Goal: Task Accomplishment & Management: Manage account settings

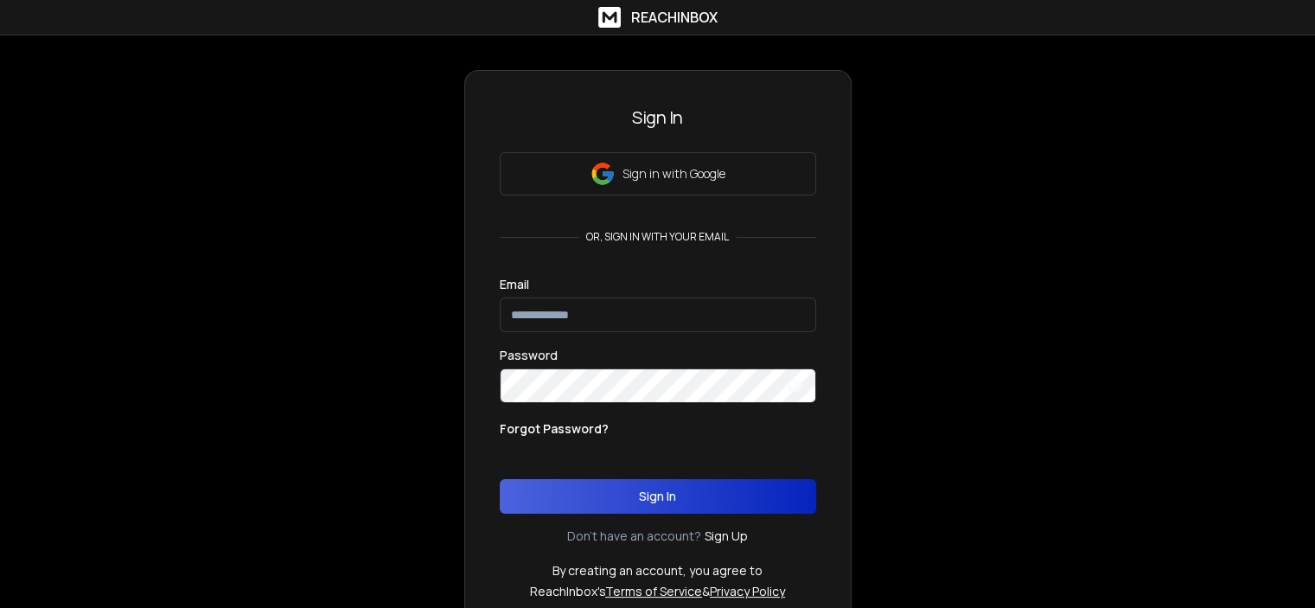
click at [599, 313] on input "email" at bounding box center [658, 314] width 316 height 35
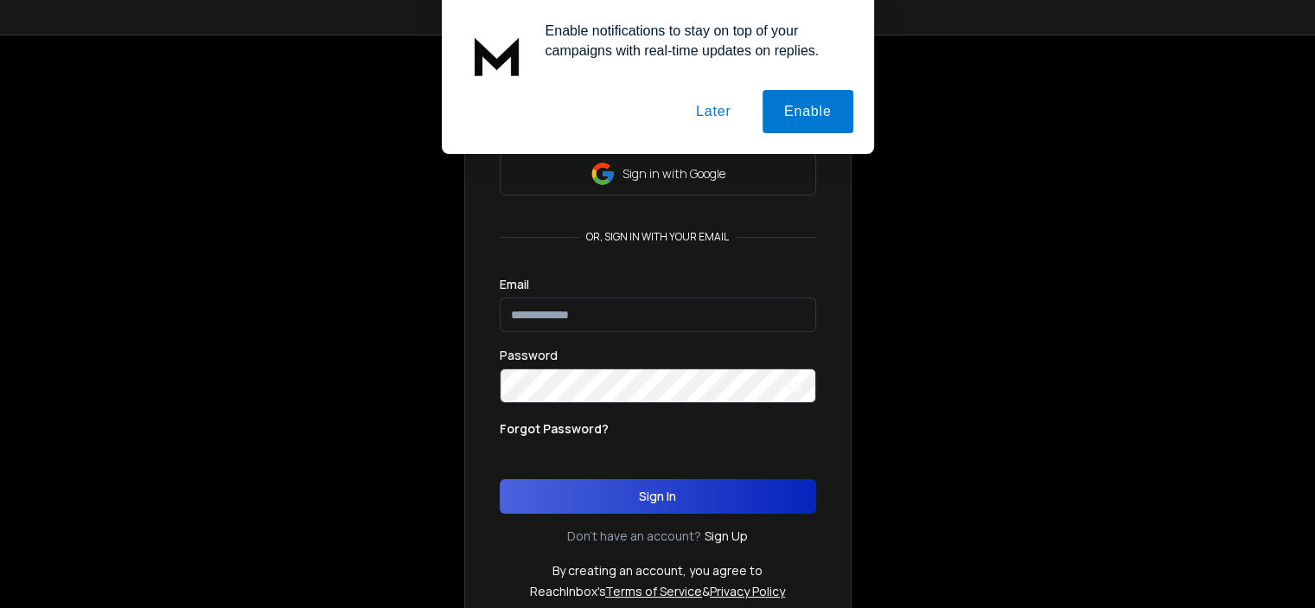
type input "**********"
click at [716, 110] on button "Later" at bounding box center [713, 111] width 78 height 43
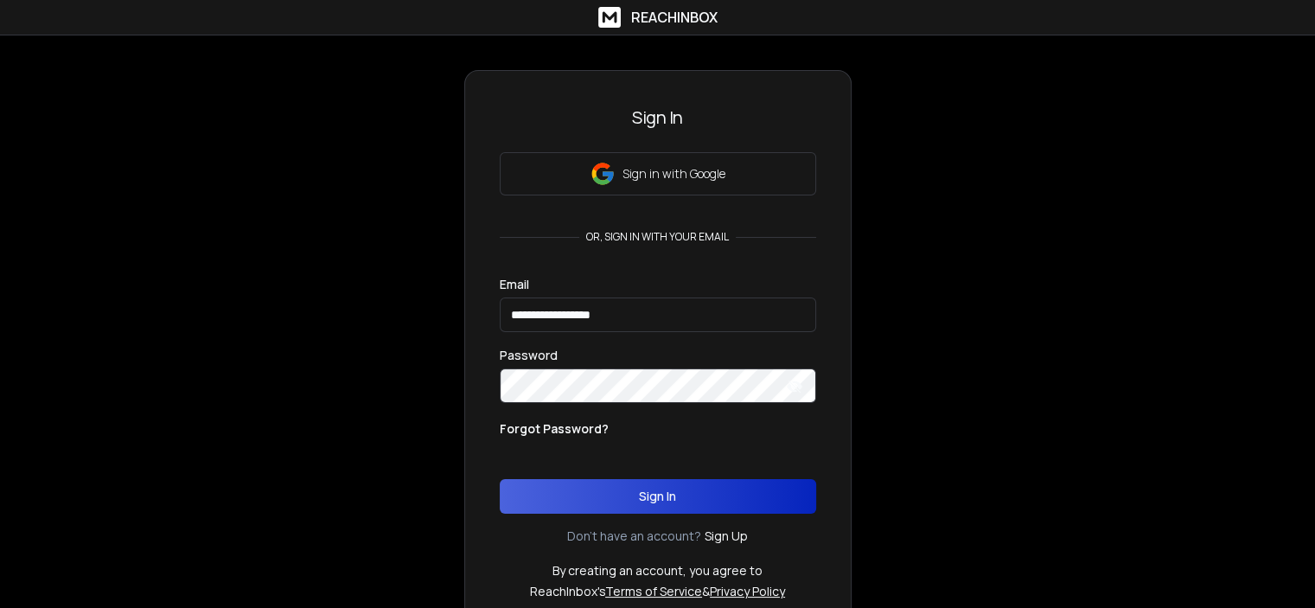
click at [796, 382] on icon at bounding box center [795, 386] width 16 height 10
click at [796, 381] on icon at bounding box center [795, 386] width 16 height 10
click at [677, 497] on button "Sign In" at bounding box center [658, 496] width 316 height 35
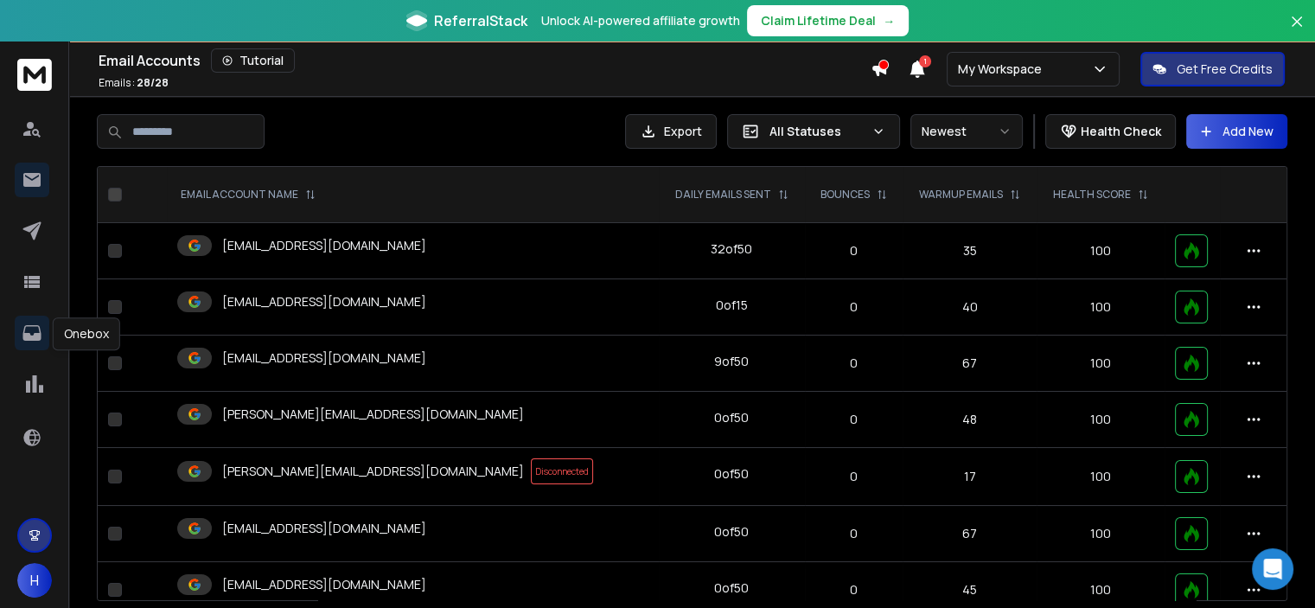
click at [35, 338] on icon at bounding box center [31, 333] width 18 height 16
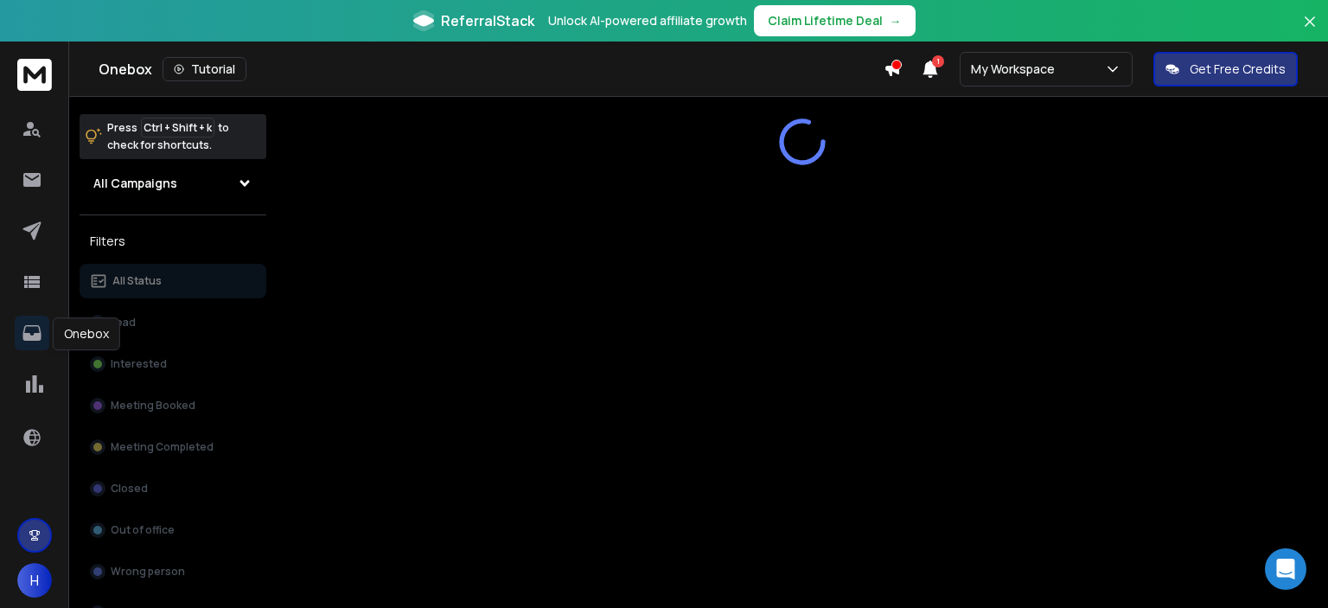
click at [42, 338] on link at bounding box center [32, 333] width 35 height 35
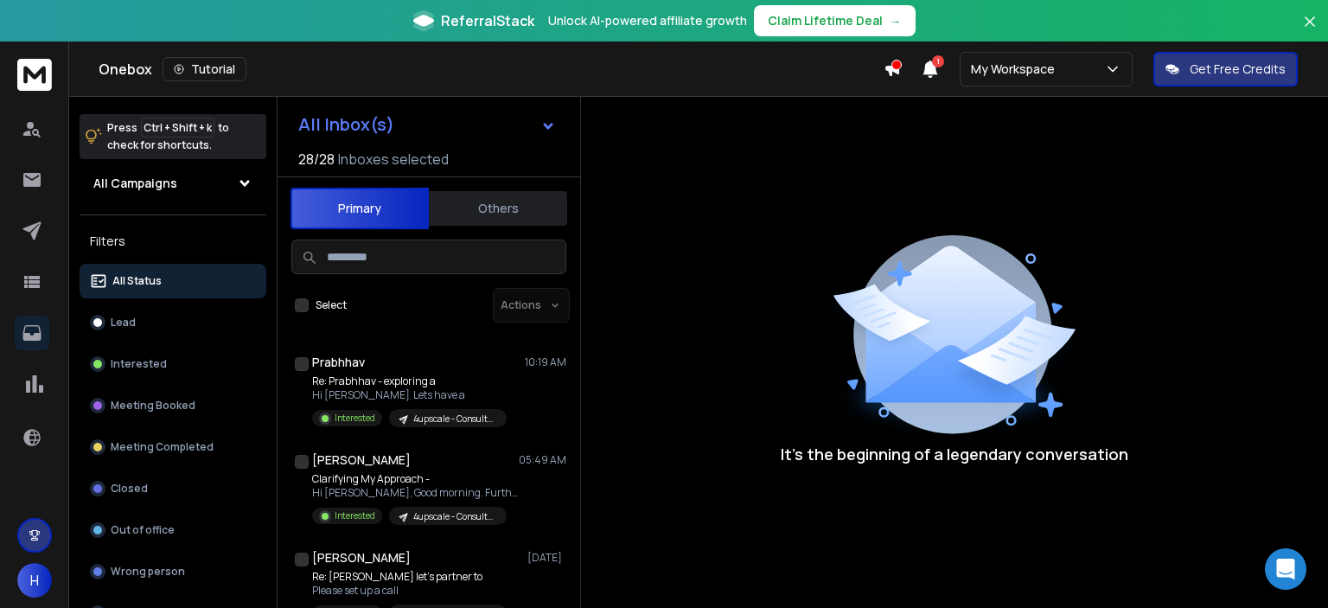
scroll to position [163, 0]
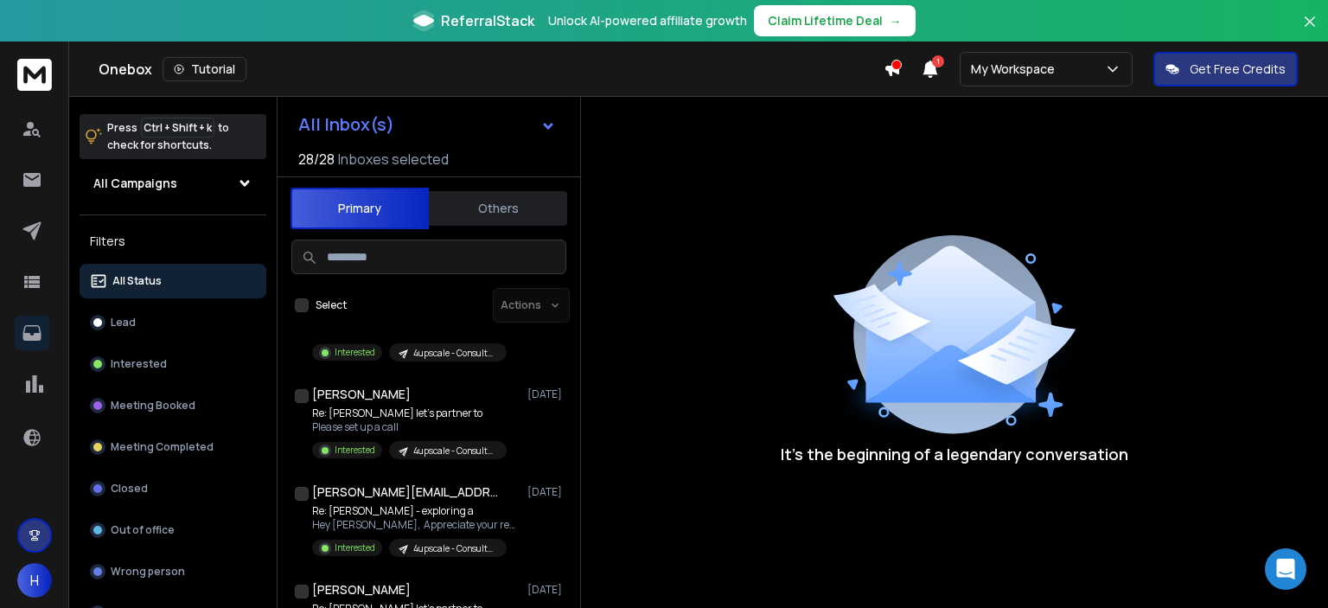
click at [574, 373] on div "Prabhhav 10:19 AM Re: Prabhhav - exploring a Hi Dhanush Lets have a Interested …" at bounding box center [429, 565] width 303 height 450
drag, startPoint x: 574, startPoint y: 375, endPoint x: 577, endPoint y: 357, distance: 18.3
click at [577, 357] on div "Prabhhav 10:19 AM Re: Prabhhav - exploring a Hi Dhanush Lets have a Interested …" at bounding box center [429, 565] width 303 height 450
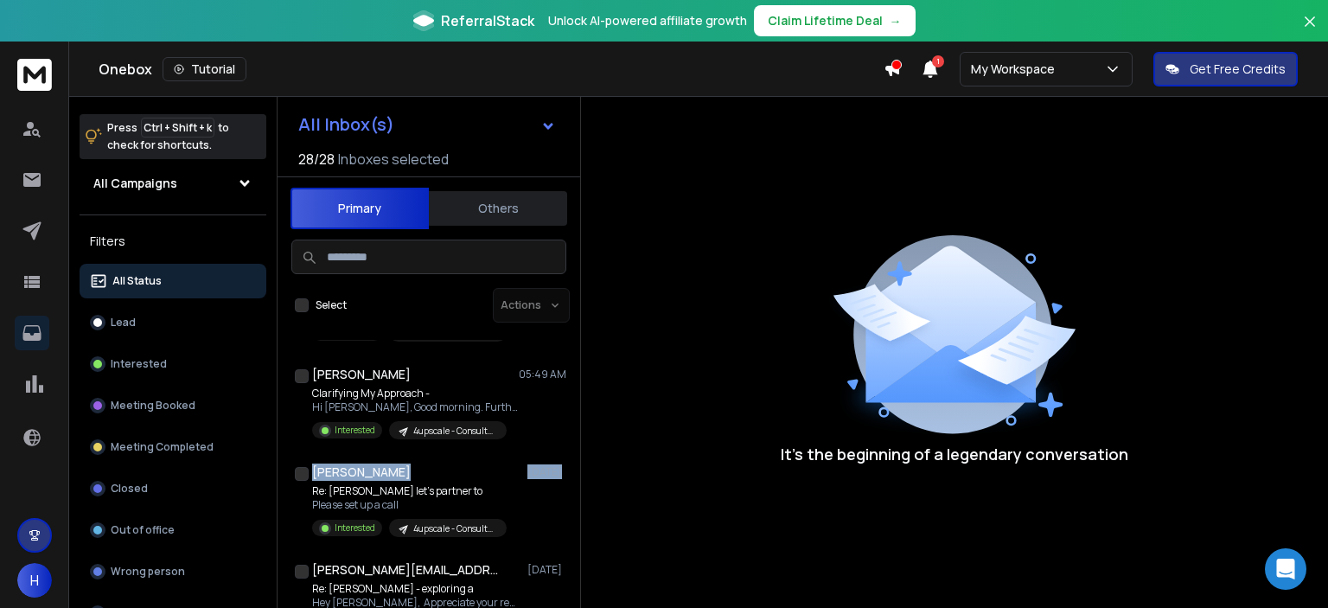
scroll to position [54, 0]
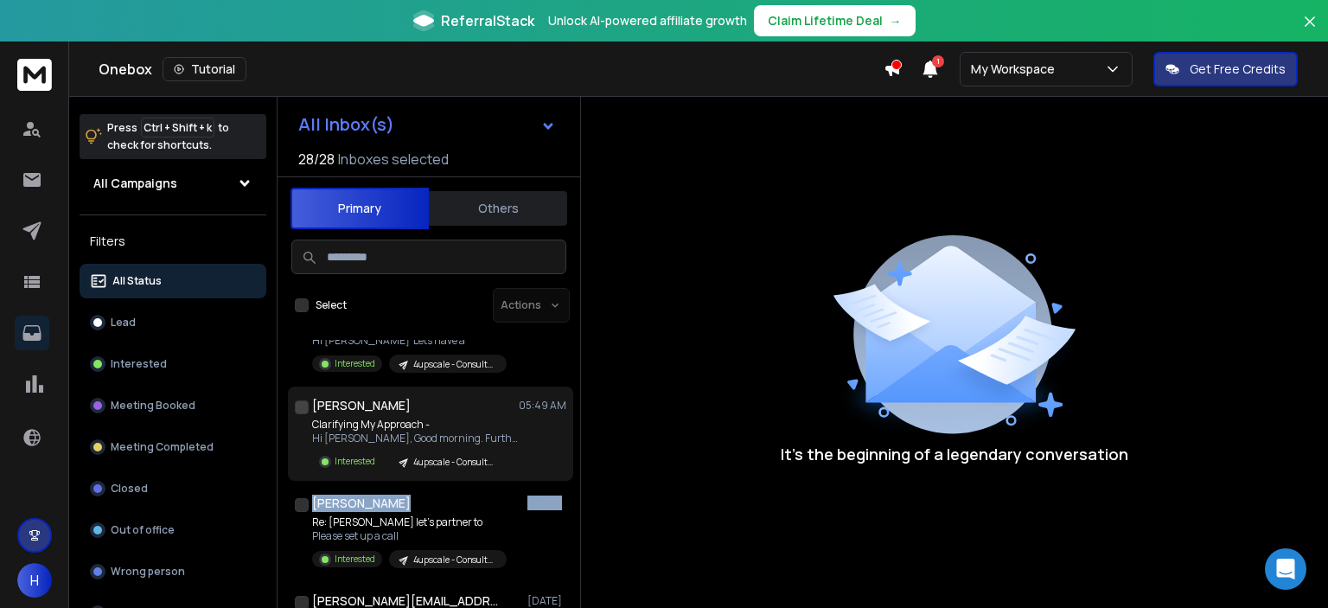
click at [457, 408] on div "[PERSON_NAME] 05:49 AM" at bounding box center [439, 405] width 254 height 17
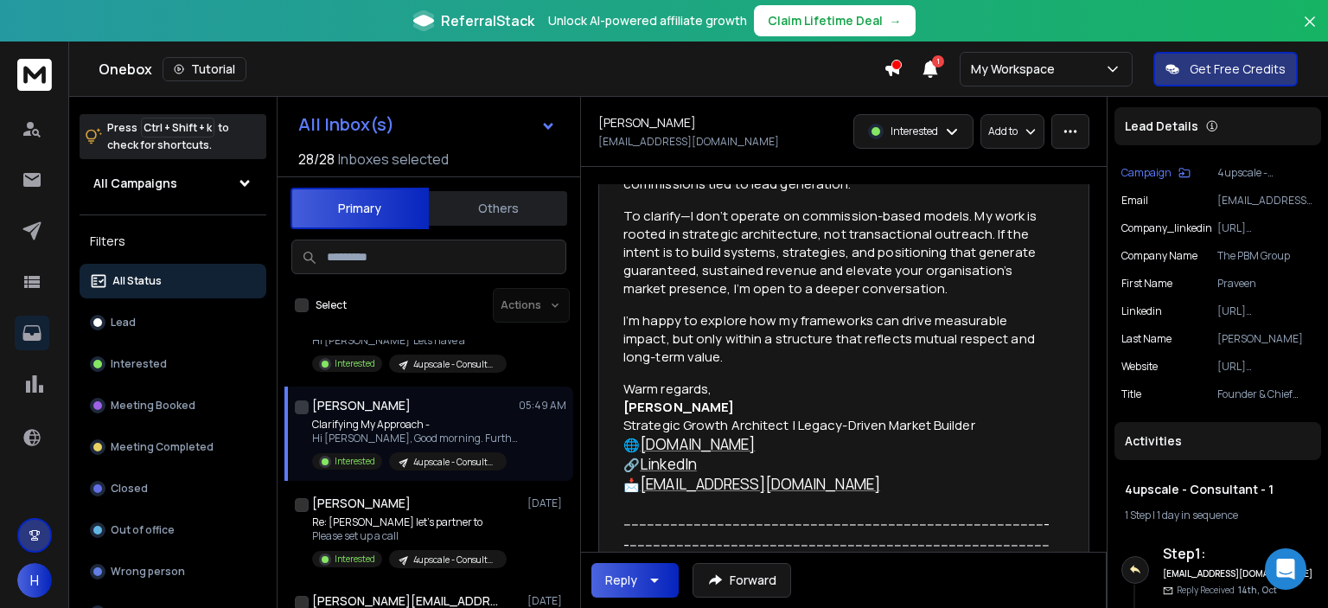
scroll to position [392, 0]
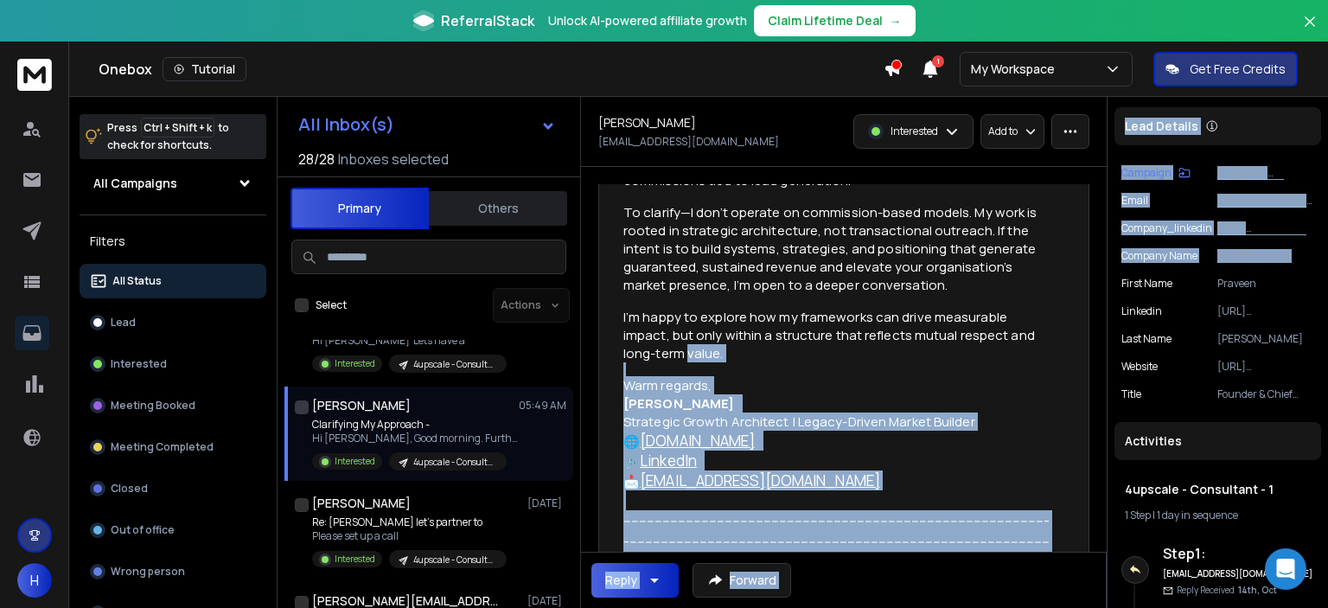
drag, startPoint x: 1108, startPoint y: 295, endPoint x: 1106, endPoint y: 347, distance: 51.9
click at [1106, 347] on div "All Inbox(s) 28 / 28 Inboxes selected Primary Others Select Actions Prabhhav 10…" at bounding box center [802, 401] width 1051 height 608
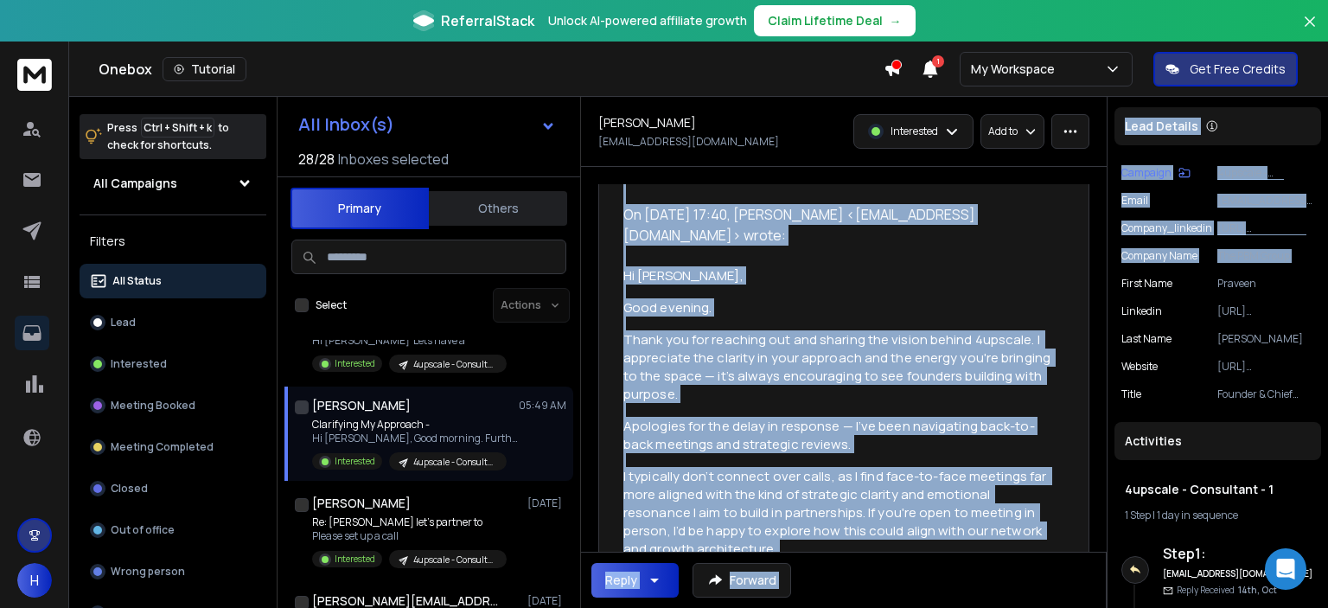
scroll to position [787, 0]
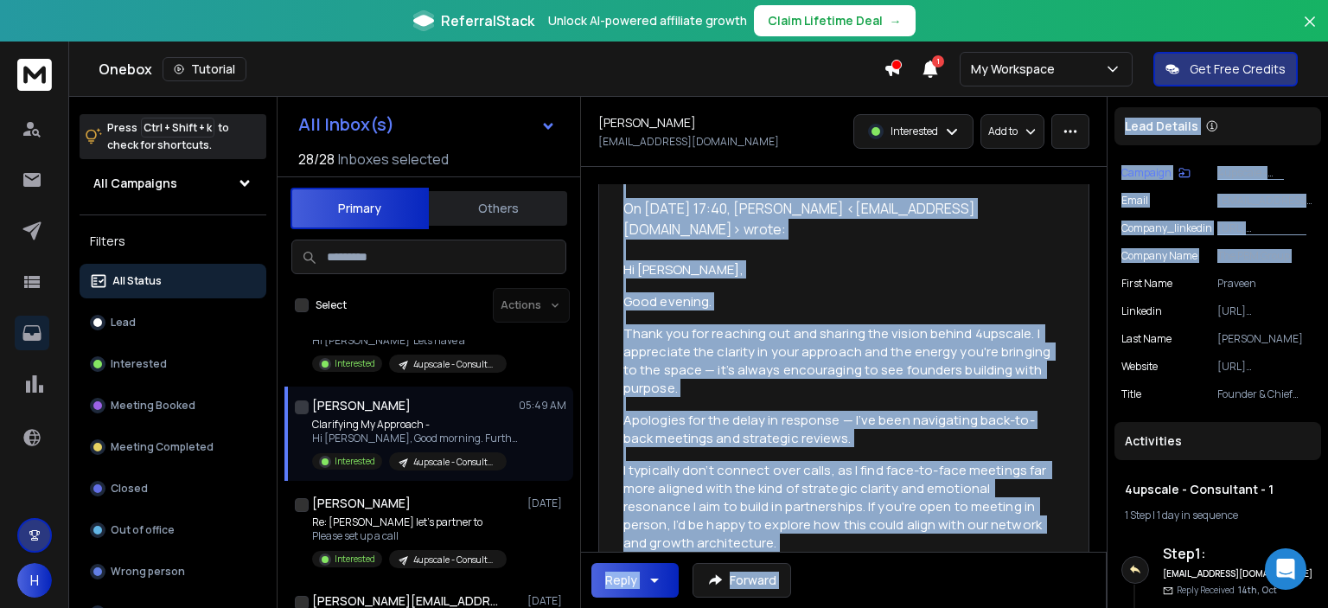
click at [1040, 324] on div at bounding box center [836, 317] width 427 height 14
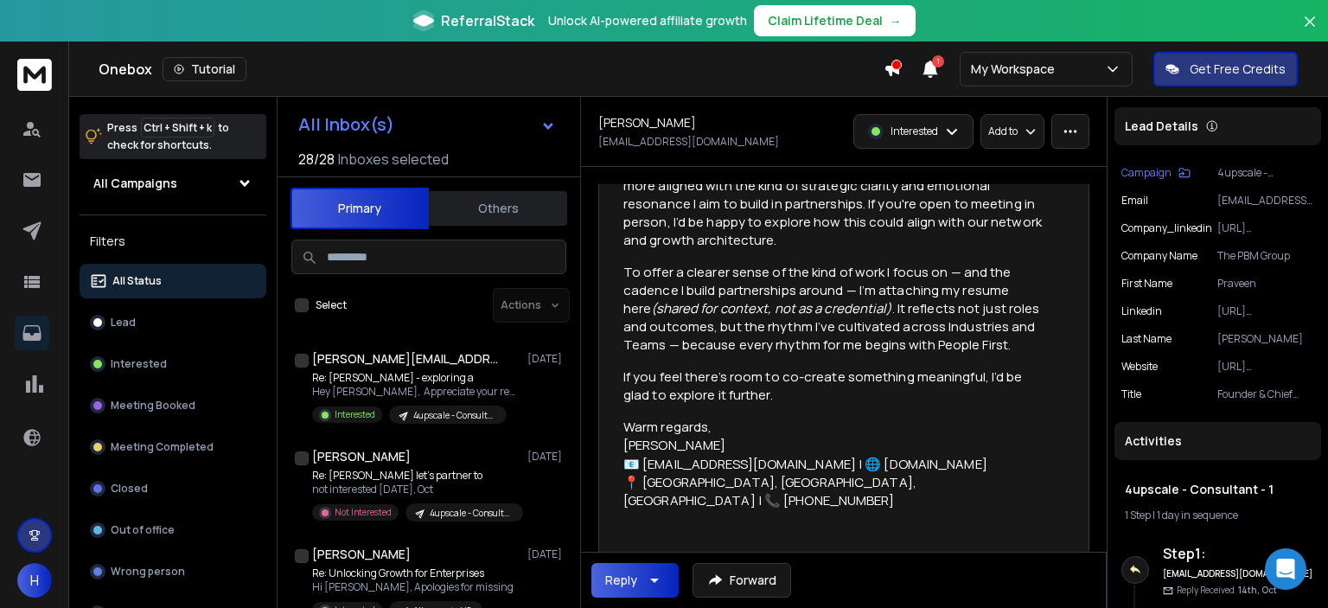
scroll to position [273, 0]
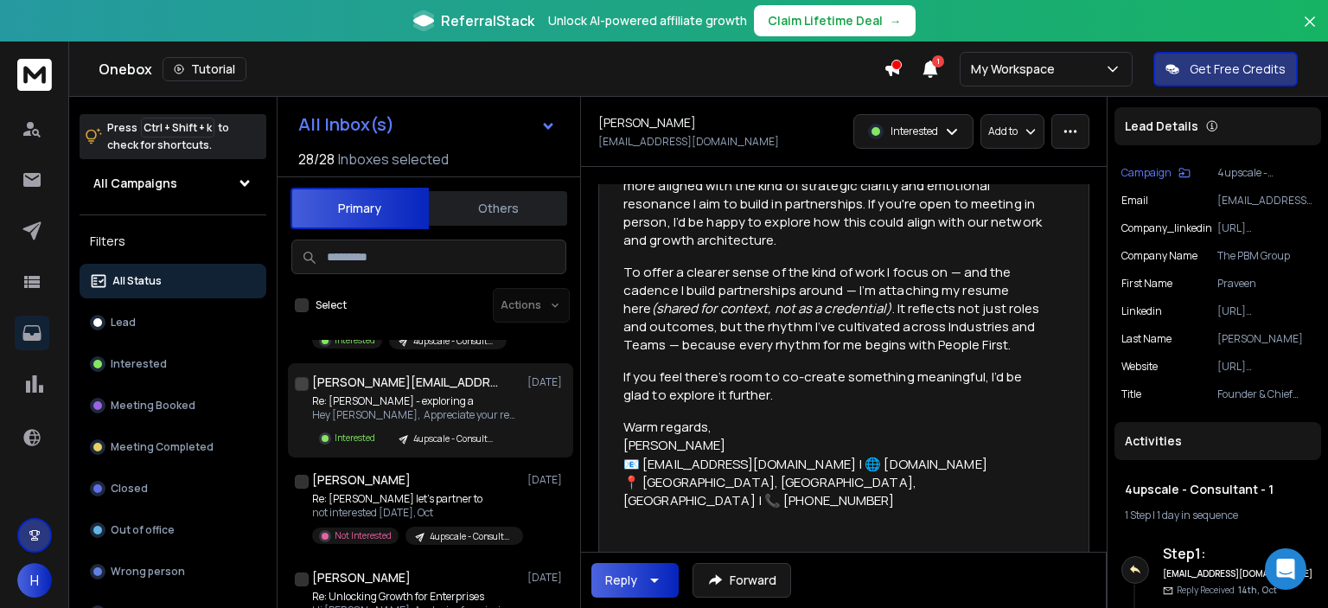
click at [495, 405] on p "Re: [PERSON_NAME] - exploring a" at bounding box center [416, 401] width 208 height 14
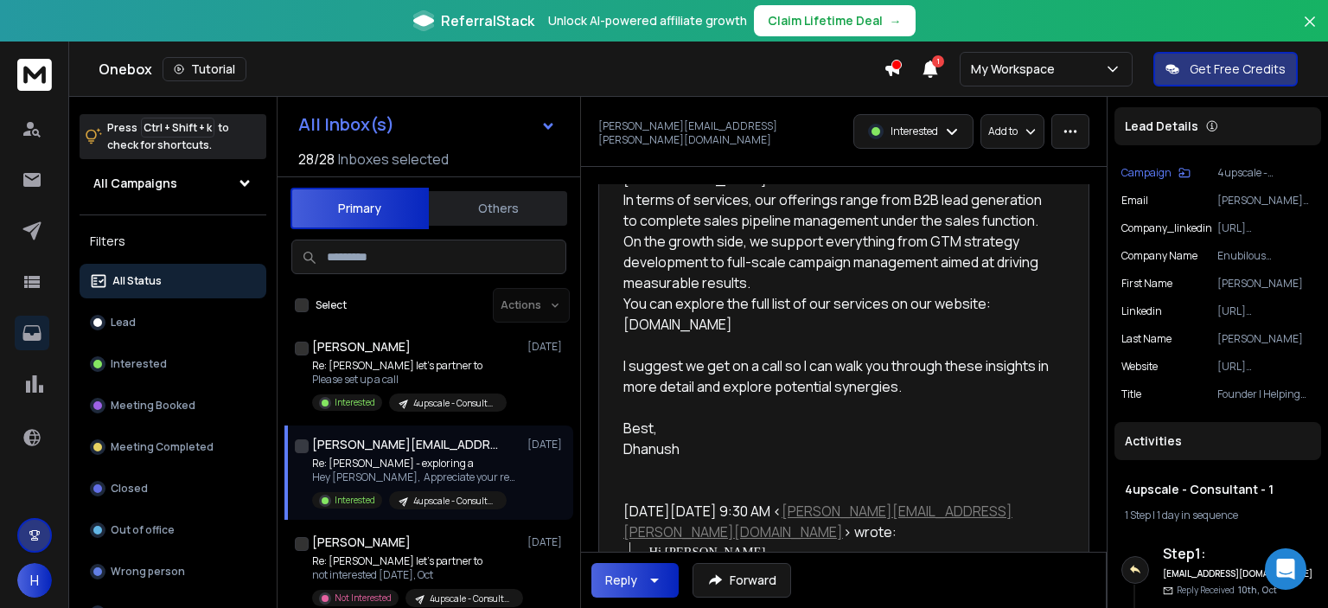
scroll to position [187, 0]
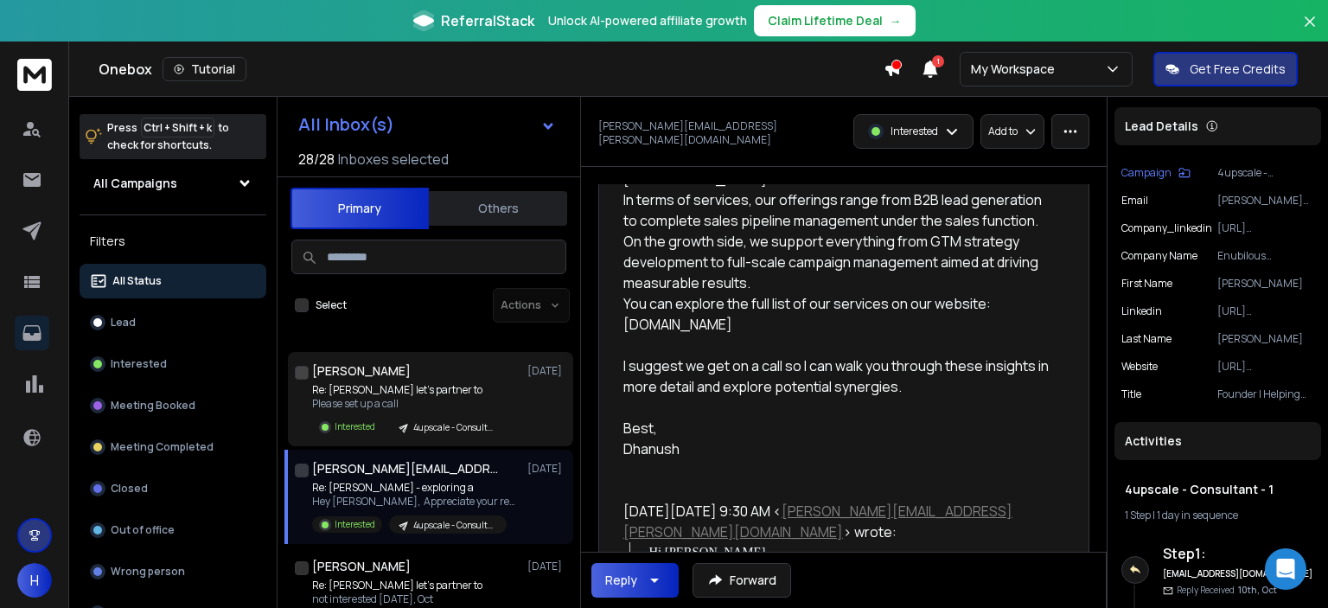
click at [490, 364] on div "[PERSON_NAME] [DATE]" at bounding box center [439, 370] width 254 height 17
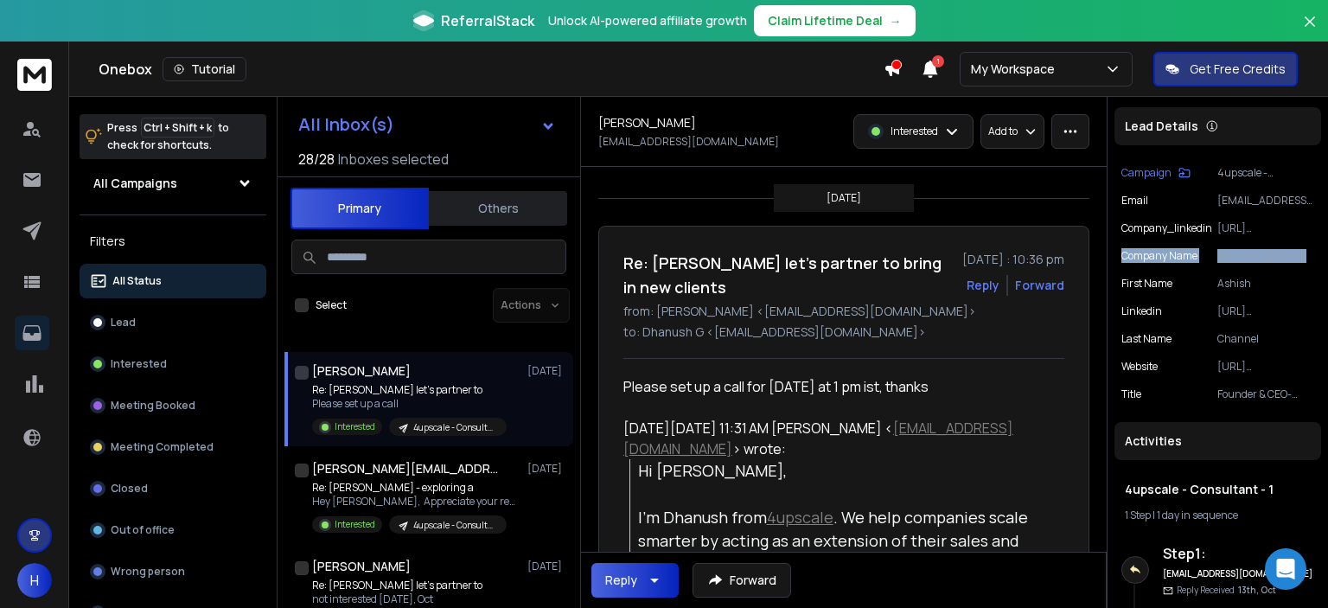
drag, startPoint x: 1107, startPoint y: 265, endPoint x: 1107, endPoint y: 279, distance: 13.8
click at [1107, 279] on div "Lead Details Campaign 4upscale - Consultant - 1 Email [EMAIL_ADDRESS][DOMAIN_NA…" at bounding box center [1217, 401] width 221 height 608
click at [1102, 266] on div "[DATE] Re: [PERSON_NAME] let’s partner to bring in new clients [DATE] : 10:36 p…" at bounding box center [844, 444] width 526 height 521
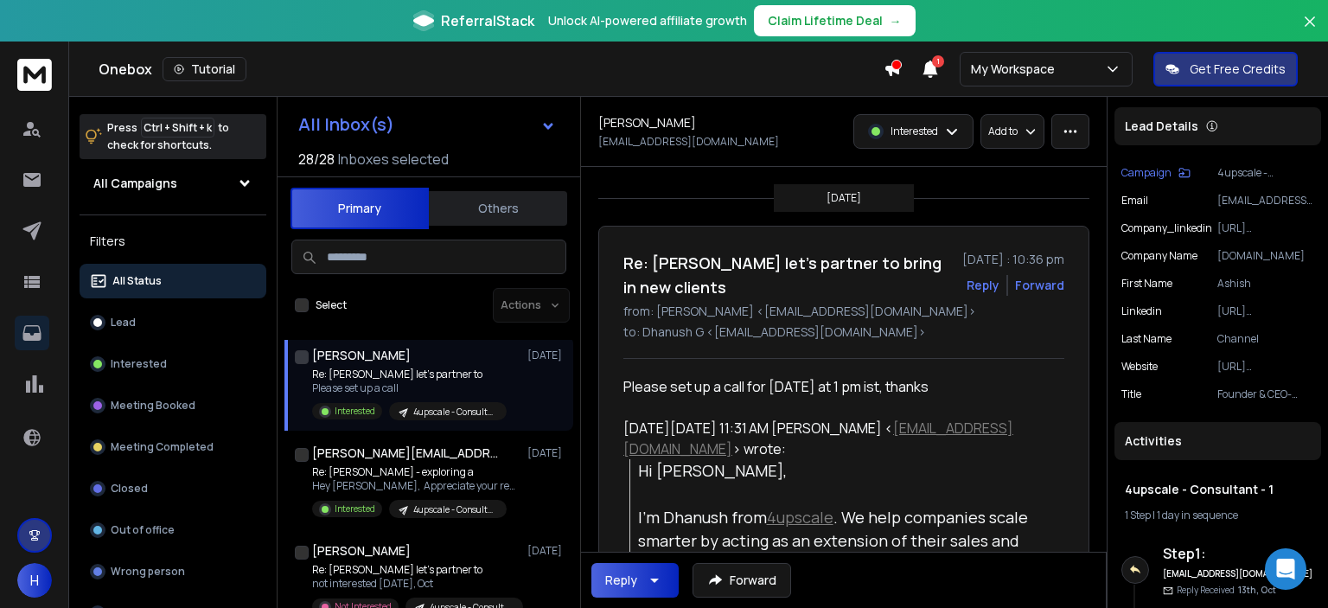
scroll to position [211, 0]
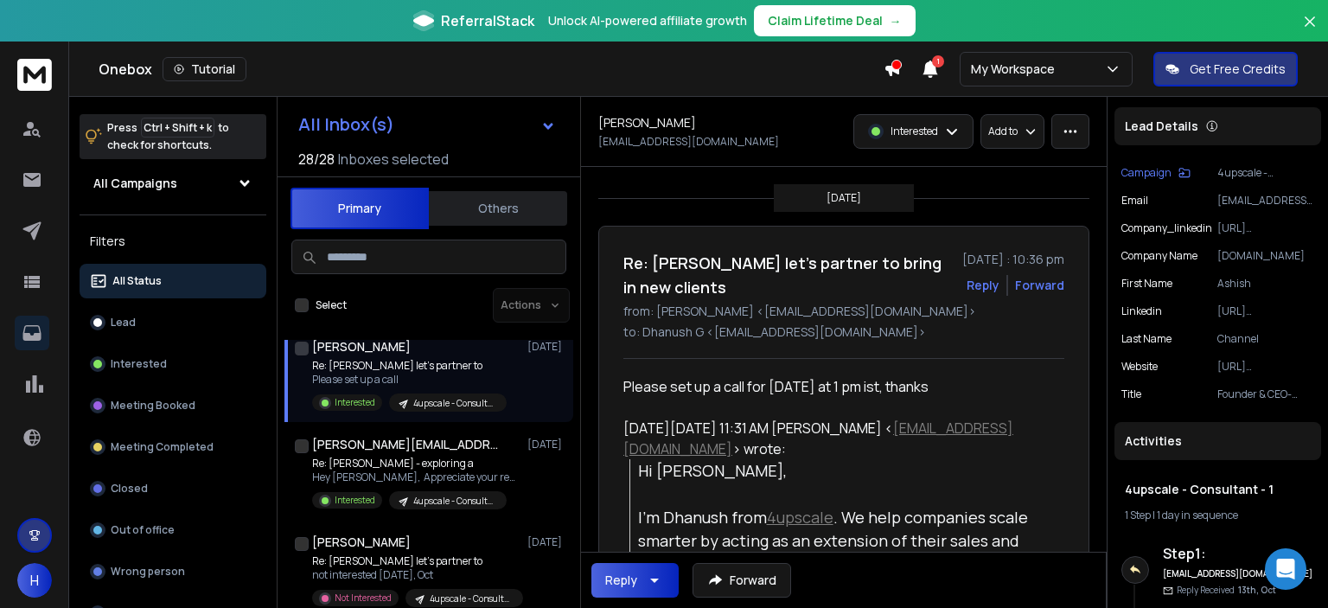
click at [665, 168] on div "[PERSON_NAME] [PERSON_NAME] [EMAIL_ADDRESS][DOMAIN_NAME] Interested Add to Inte…" at bounding box center [844, 401] width 526 height 608
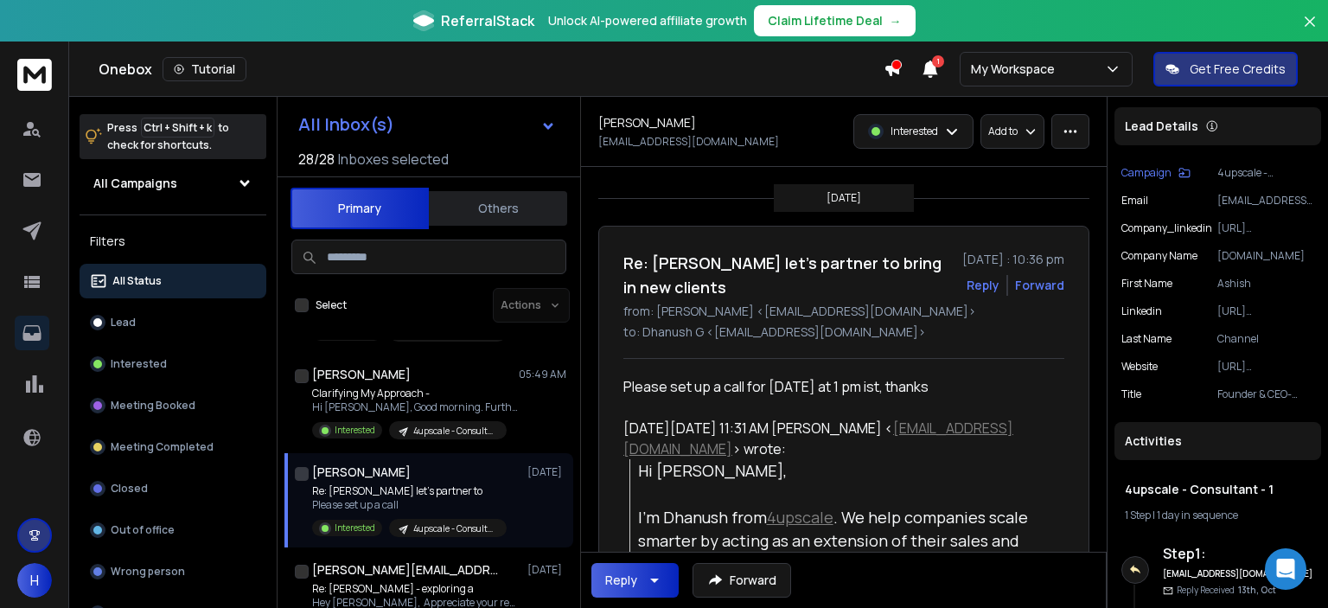
scroll to position [31, 0]
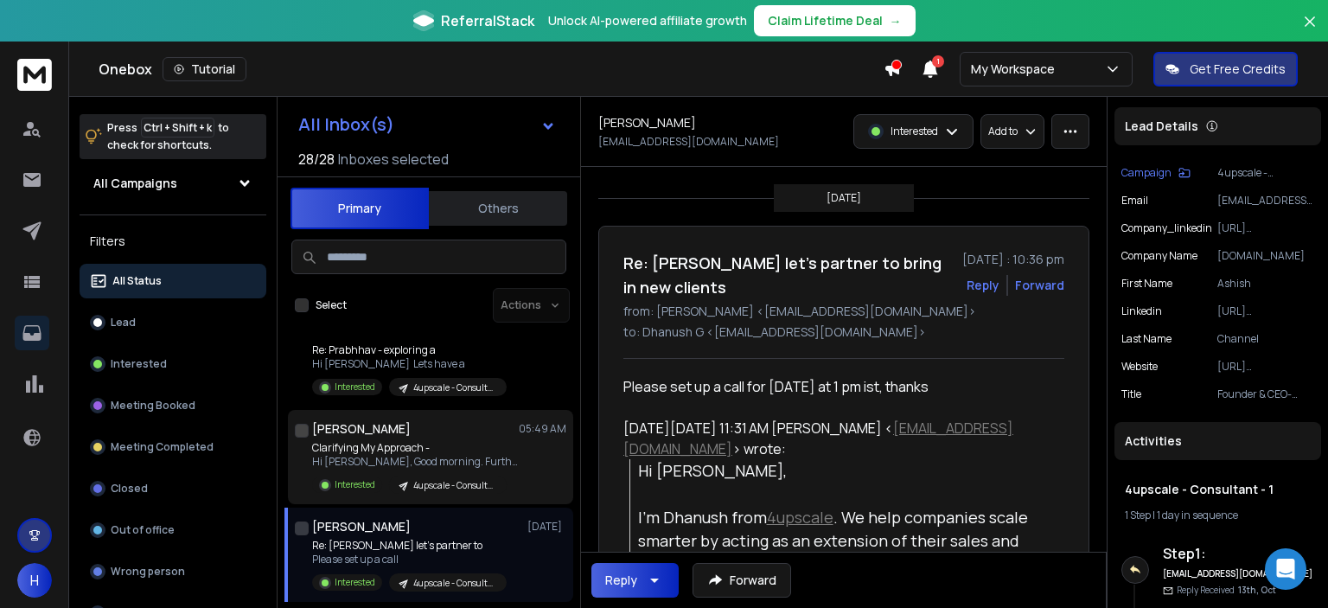
click at [443, 438] on div "[PERSON_NAME] 05:49 AM Clarifying My Approach - Hi [PERSON_NAME], Good morning.…" at bounding box center [439, 456] width 254 height 73
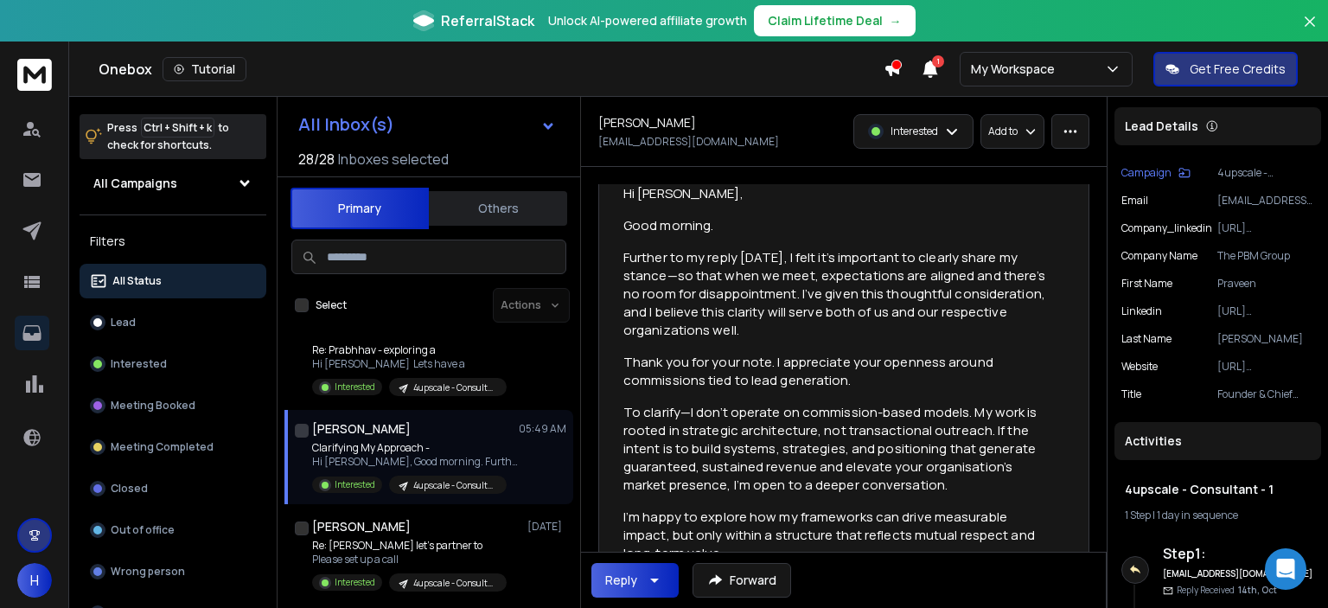
scroll to position [196, 0]
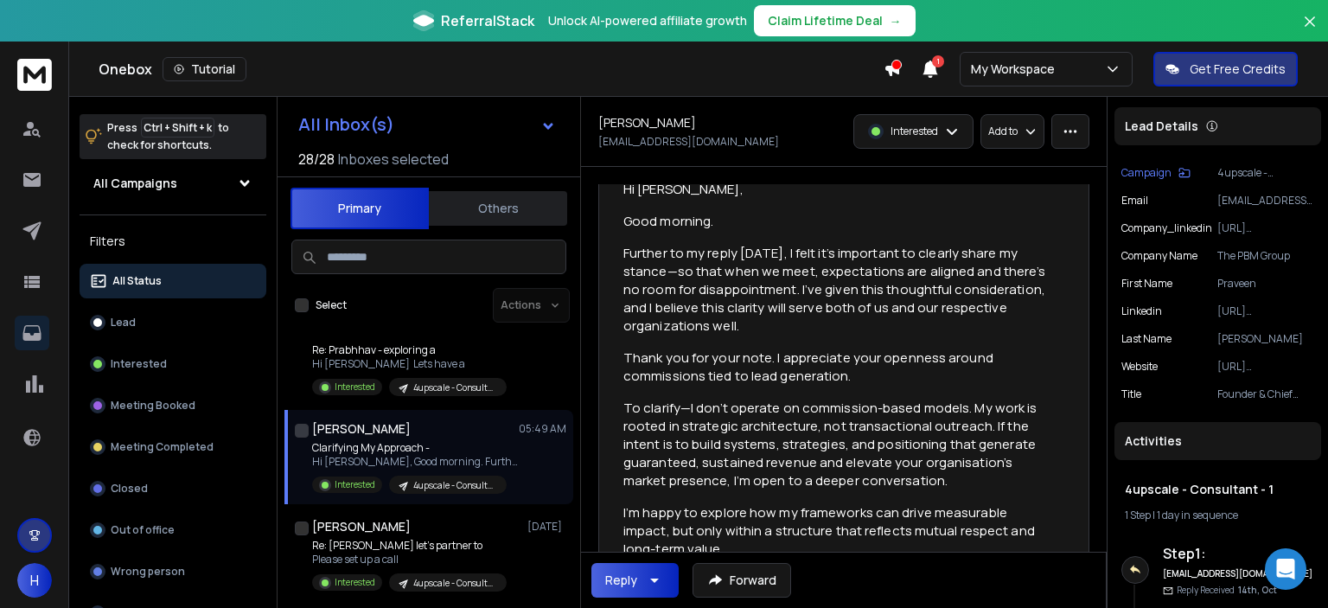
click at [1109, 285] on div "Lead Details Campaign 4upscale - Consultant - 1 Email [EMAIL_ADDRESS][DOMAIN_NA…" at bounding box center [1217, 401] width 221 height 608
click at [1107, 276] on div "Lead Details Campaign 4upscale - Consultant - 1 Email [EMAIL_ADDRESS][DOMAIN_NA…" at bounding box center [1217, 401] width 221 height 608
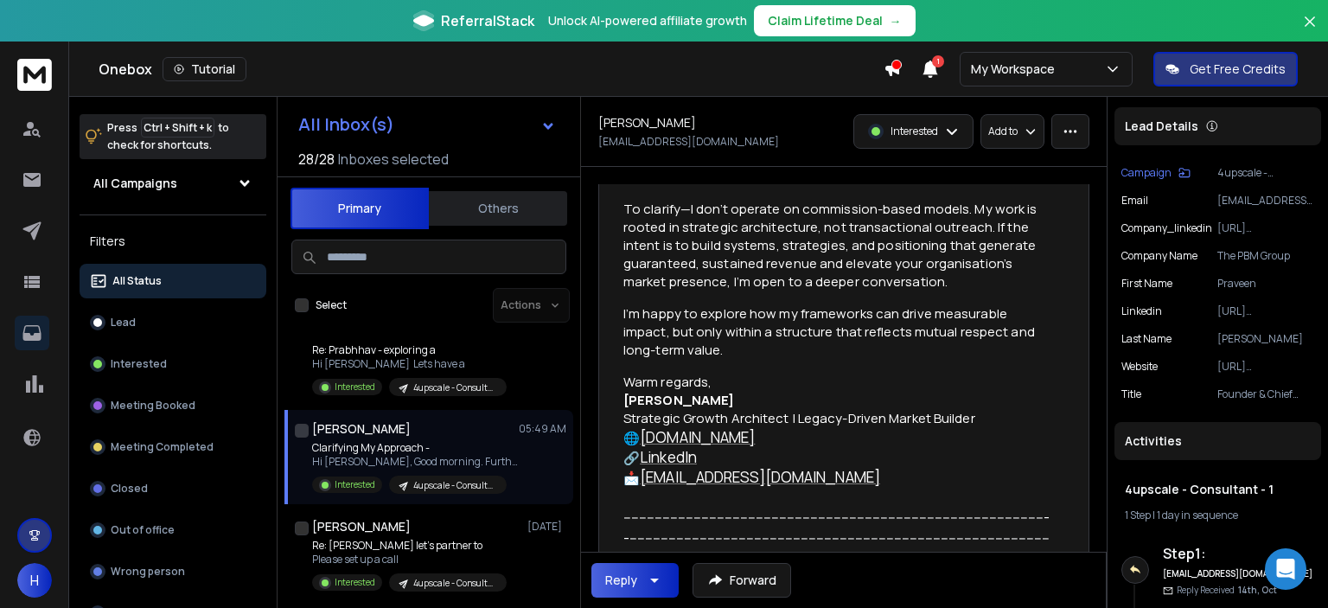
scroll to position [405, 0]
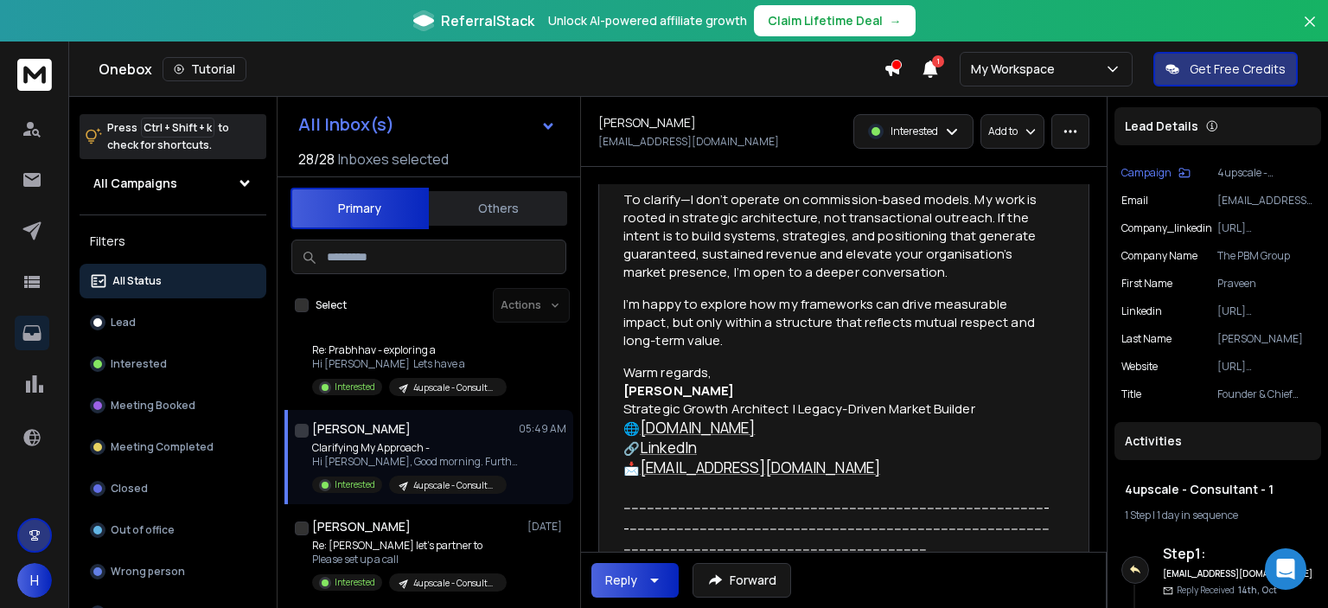
drag, startPoint x: 1107, startPoint y: 309, endPoint x: 1108, endPoint y: 323, distance: 13.9
click at [1108, 323] on div "Lead Details Campaign 4upscale - Consultant - 1 Email [EMAIL_ADDRESS][DOMAIN_NA…" at bounding box center [1217, 401] width 221 height 608
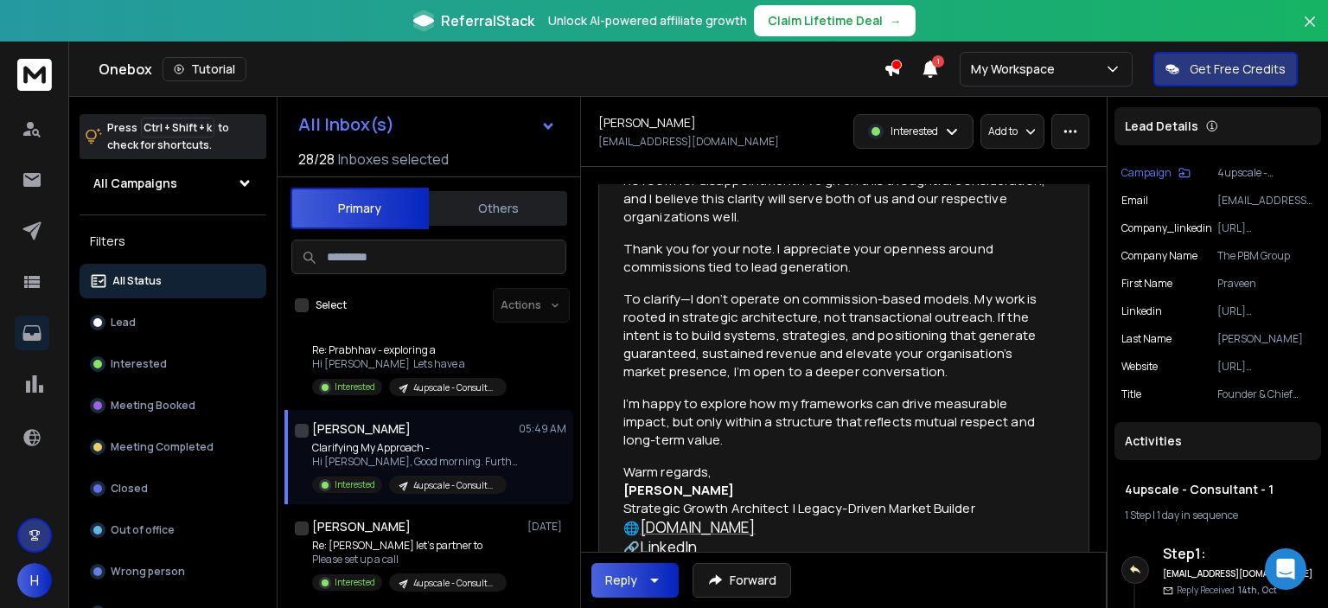
scroll to position [291, 0]
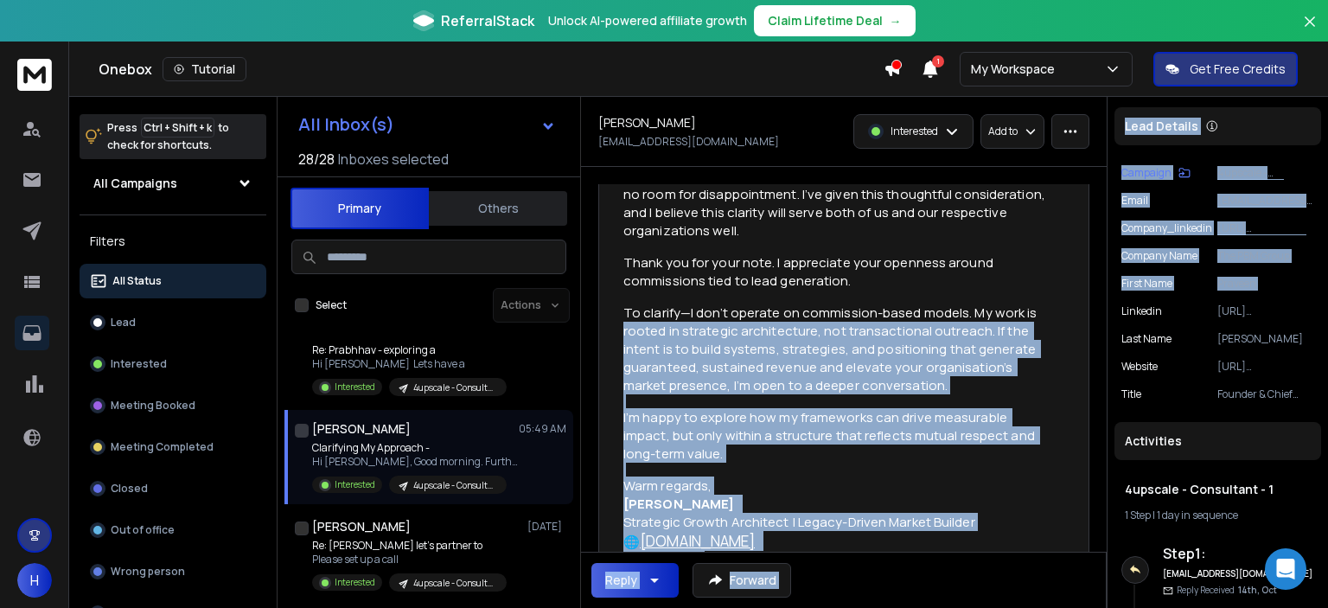
drag, startPoint x: 1107, startPoint y: 320, endPoint x: 1103, endPoint y: 332, distance: 12.6
click at [1103, 332] on div "All Inbox(s) 28 / 28 Inboxes selected Primary Others Select Actions Prabhhav 10…" at bounding box center [802, 401] width 1051 height 608
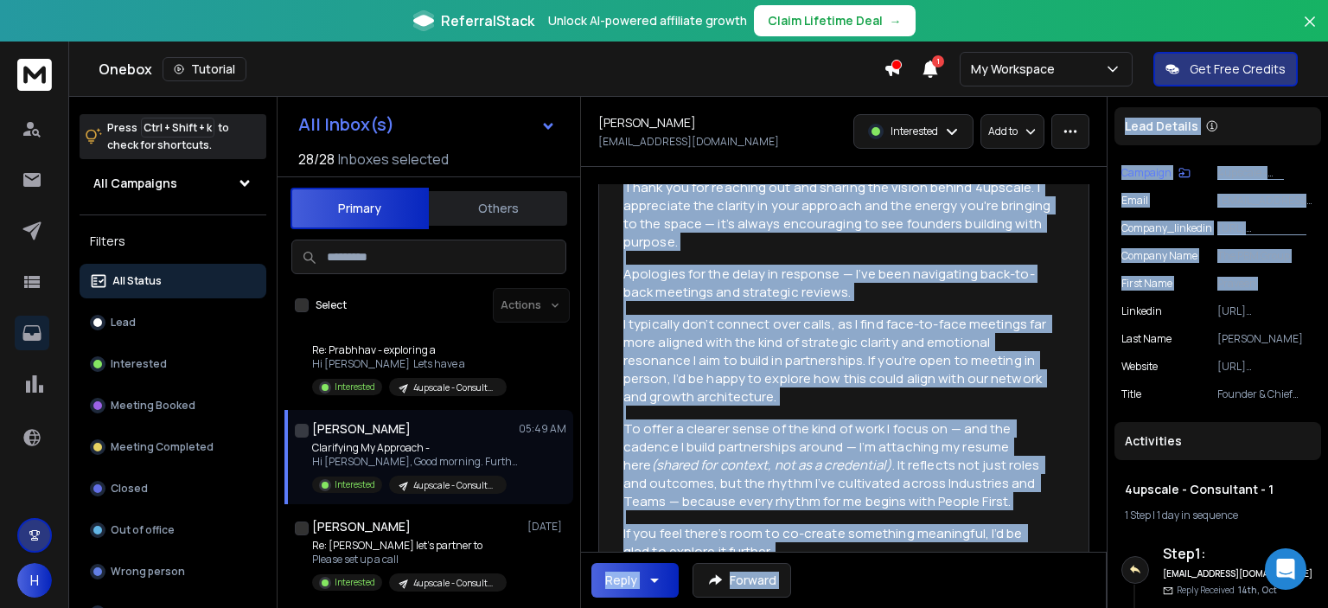
scroll to position [1109, 0]
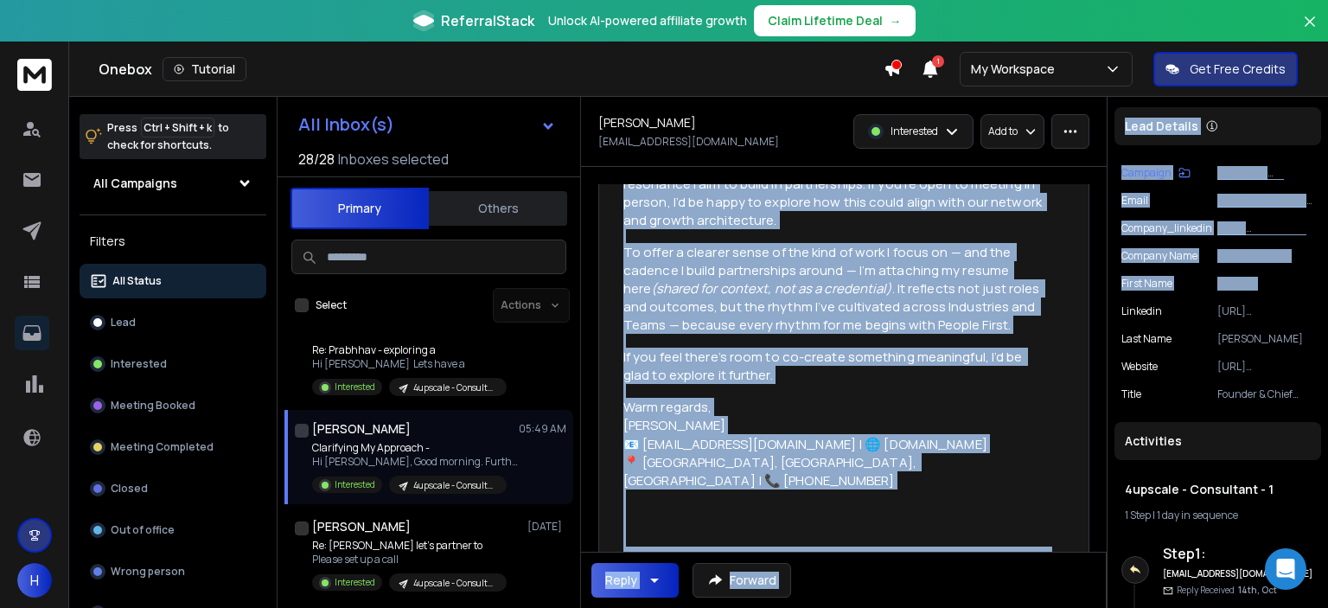
click at [1051, 453] on div "Hi [PERSON_NAME], Good morning. Further to my reply [DATE], I felt it’s importa…" at bounding box center [843, 296] width 441 height 2059
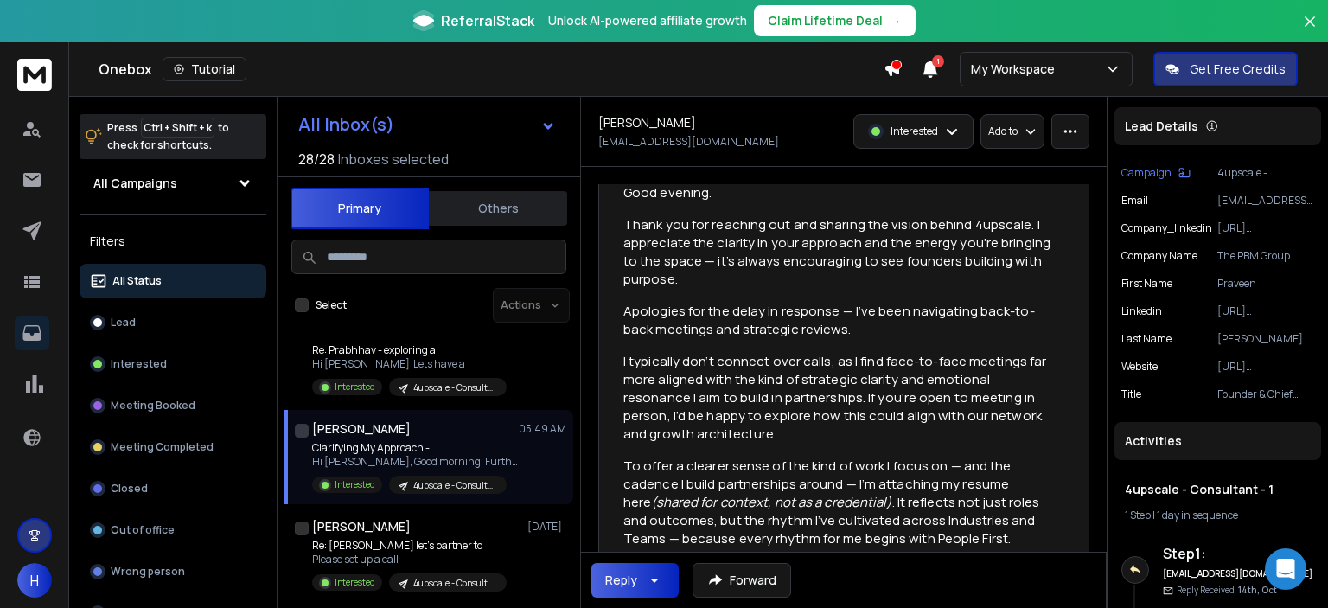
scroll to position [834, 0]
